Goal: Task Accomplishment & Management: Use online tool/utility

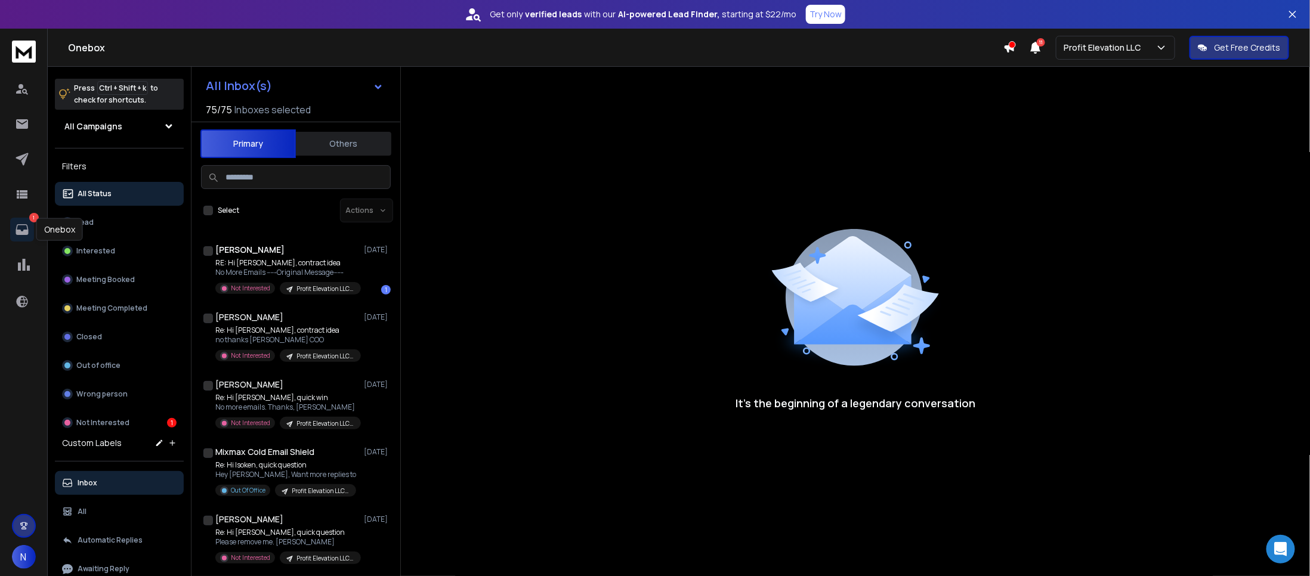
scroll to position [1551, 0]
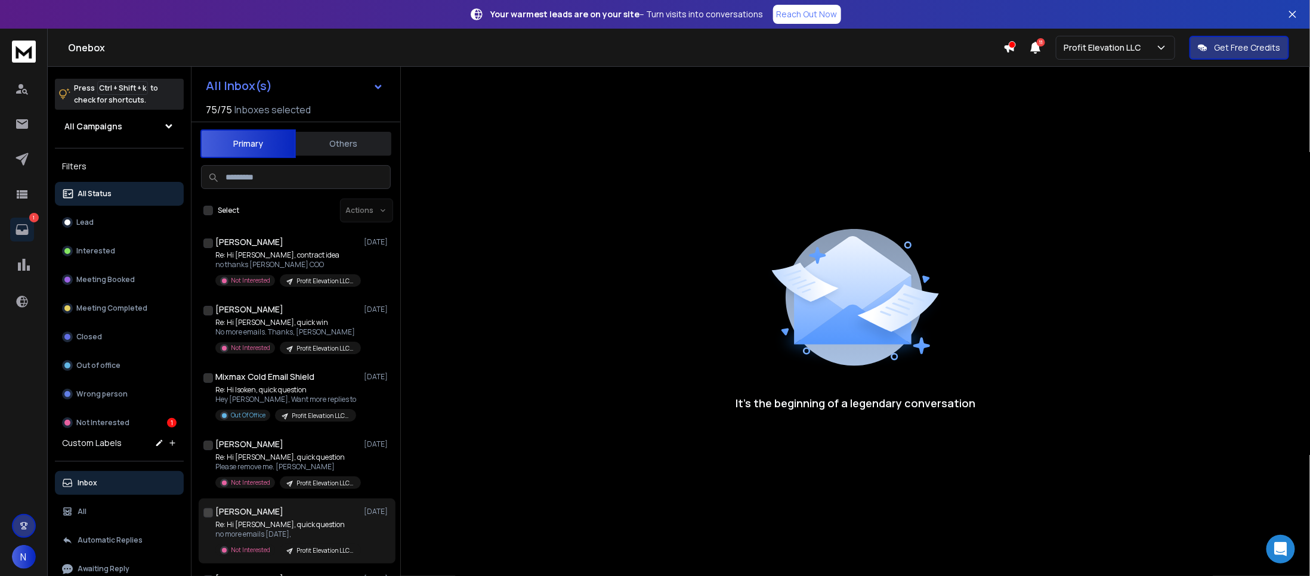
scroll to position [119, 0]
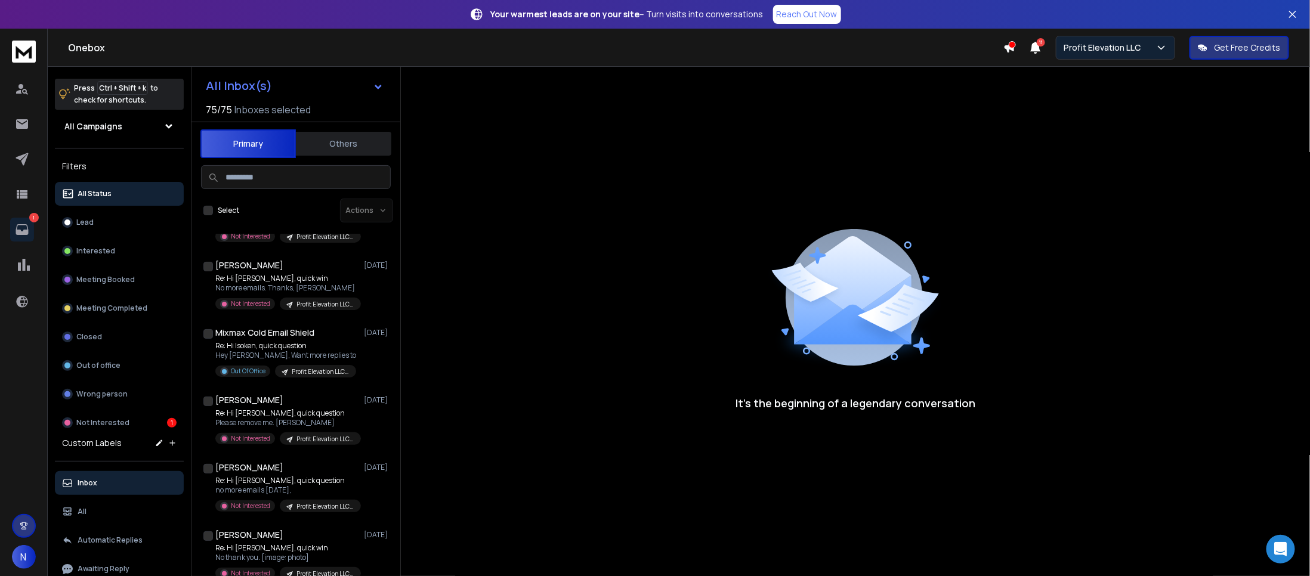
click at [1101, 47] on p "Profit Elevation LLC" at bounding box center [1104, 48] width 82 height 12
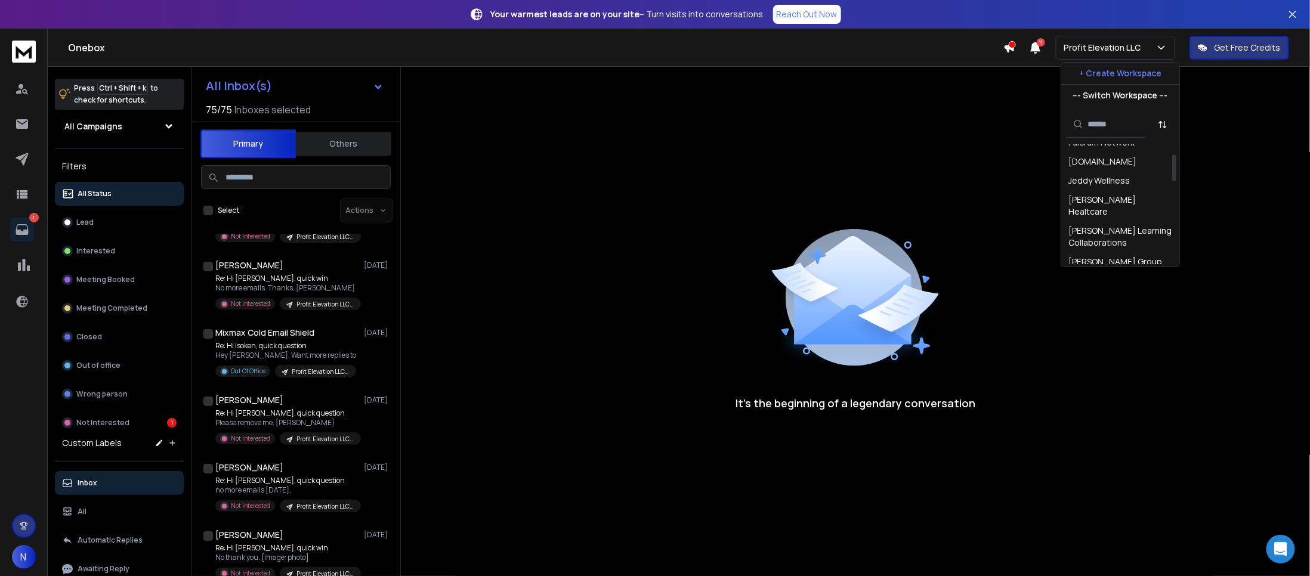
scroll to position [239, 0]
click at [1110, 271] on div "Quantegi" at bounding box center [1119, 280] width 113 height 19
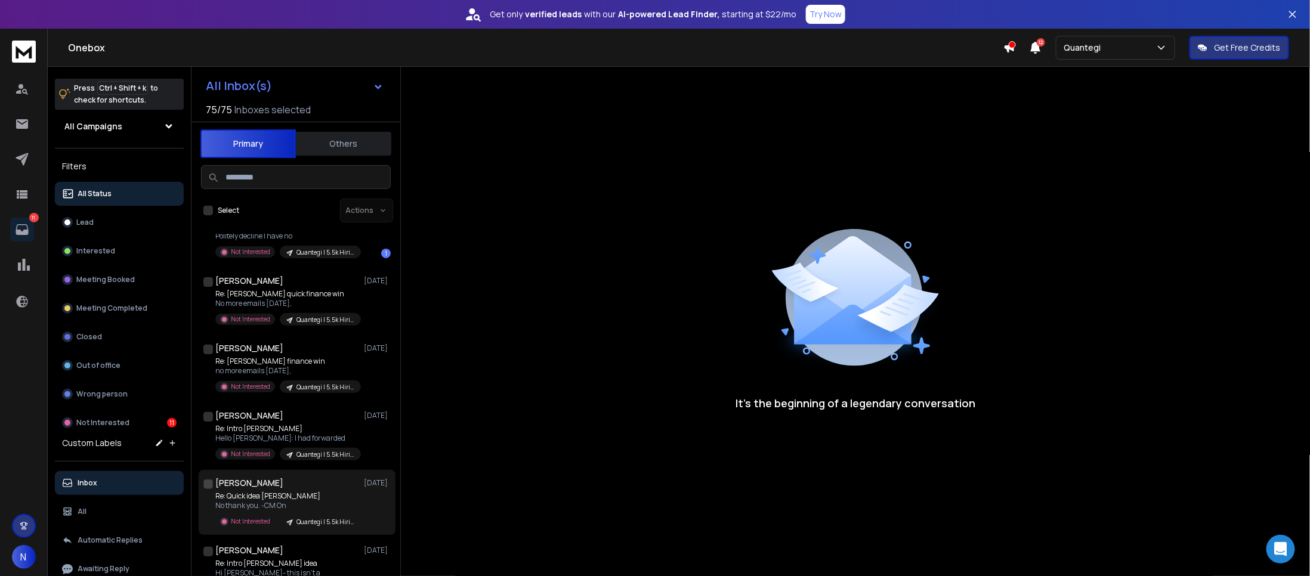
scroll to position [358, 0]
